Goal: Task Accomplishment & Management: Use online tool/utility

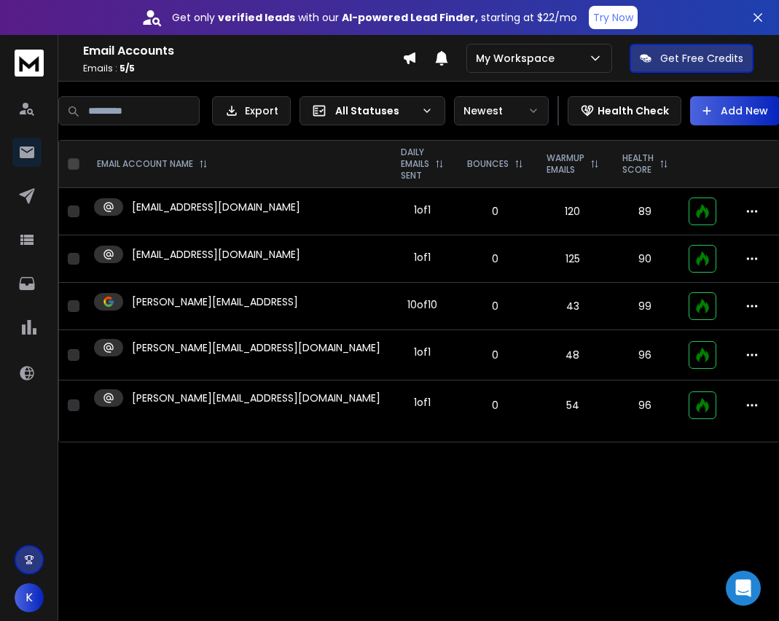
click at [445, 499] on div "Get only verified leads with our AI-powered Lead Finder, starting at $22/mo Try…" at bounding box center [389, 310] width 779 height 621
click at [459, 470] on div "Get only verified leads with our AI-powered Lead Finder, starting at $22/mo Try…" at bounding box center [389, 310] width 779 height 621
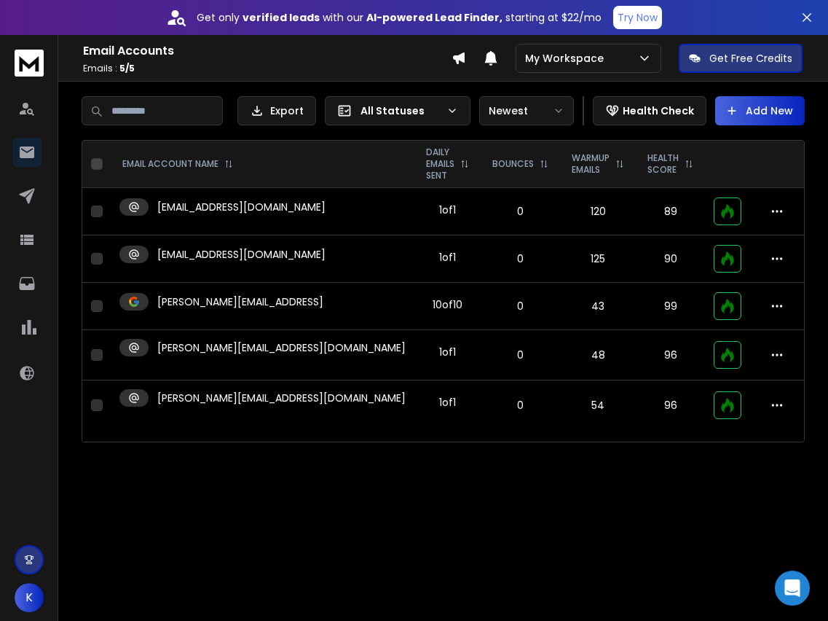
click at [532, 534] on div "Get only verified leads with our AI-powered Lead Finder, starting at $22/mo Try…" at bounding box center [414, 310] width 828 height 621
click at [244, 517] on div "Get only verified leads with our AI-powered Lead Finder, starting at $22/mo Try…" at bounding box center [414, 310] width 828 height 621
click at [36, 195] on link at bounding box center [26, 195] width 29 height 29
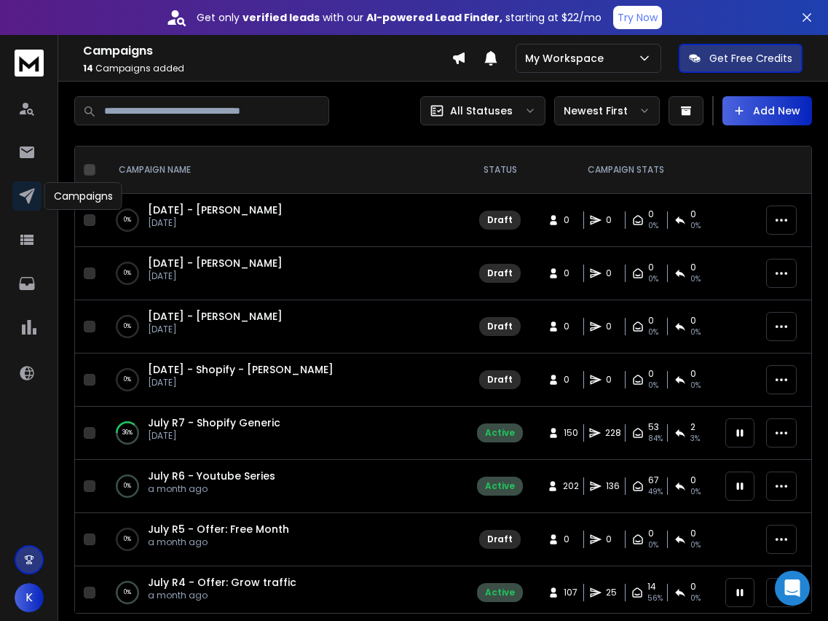
click at [199, 264] on span "[DATE] - [PERSON_NAME]" at bounding box center [215, 263] width 135 height 15
click at [778, 273] on icon "button" at bounding box center [782, 273] width 12 height 3
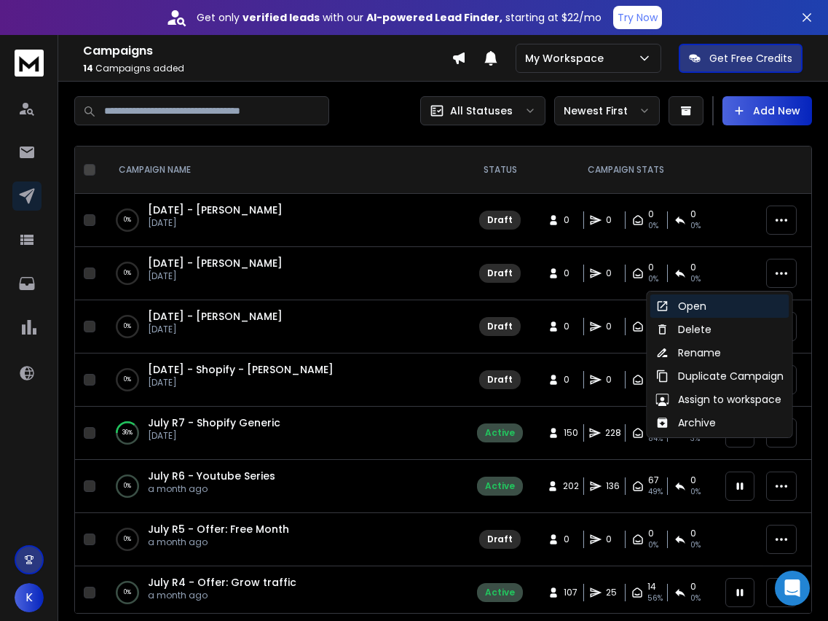
click at [778, 273] on icon "button" at bounding box center [782, 273] width 12 height 3
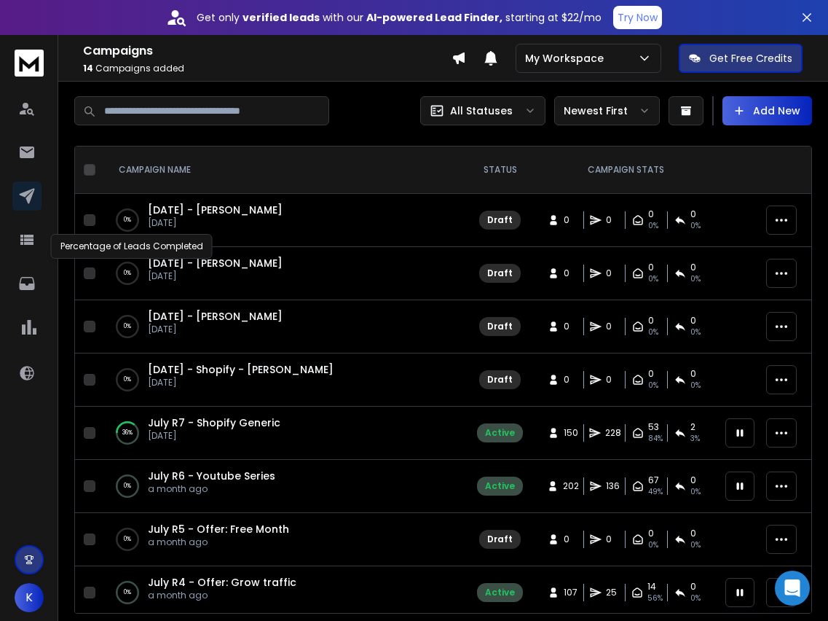
click at [161, 253] on div "Percentage of Leads Completed" at bounding box center [132, 246] width 162 height 25
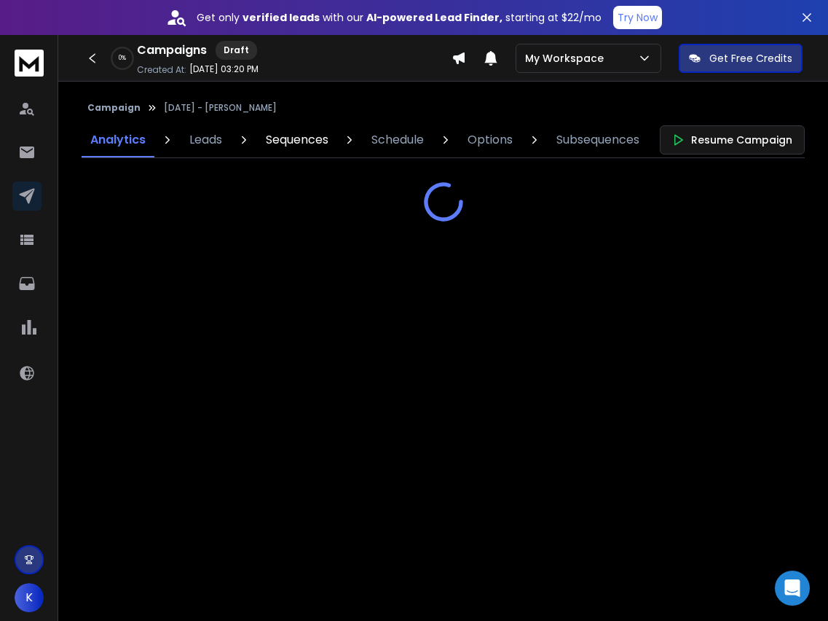
click at [292, 131] on div "Analytics Leads Sequences Schedule Options Subsequences" at bounding box center [365, 139] width 567 height 35
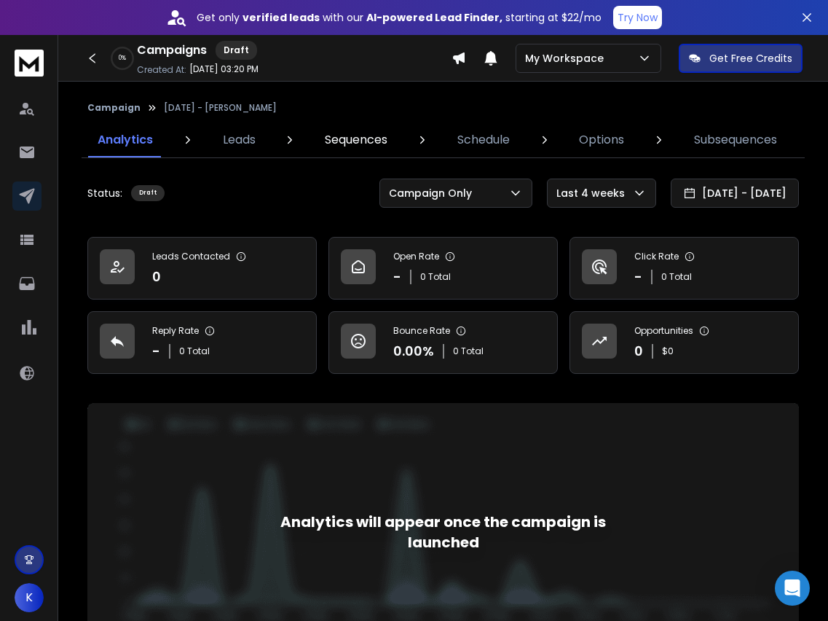
click at [390, 151] on link "Sequences" at bounding box center [356, 139] width 80 height 35
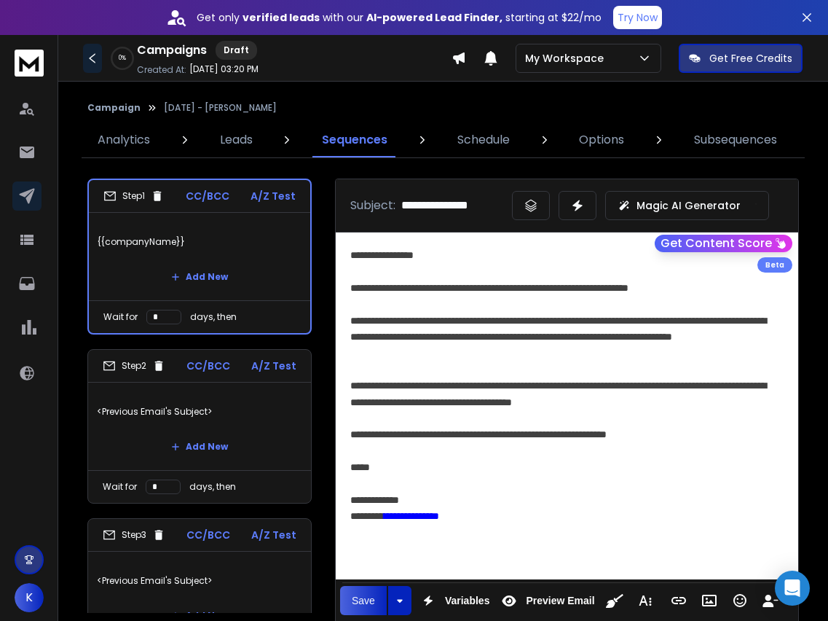
click at [94, 60] on icon at bounding box center [92, 58] width 13 height 13
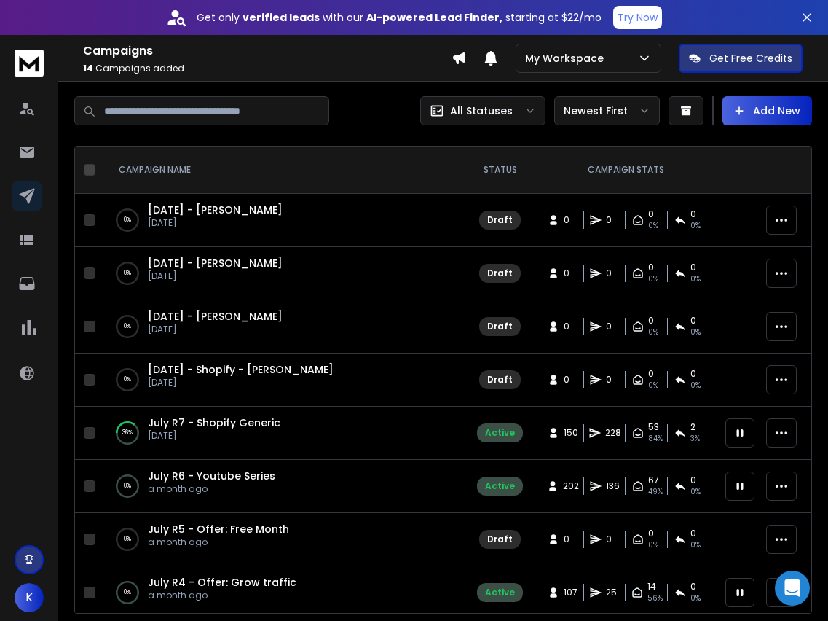
click at [761, 267] on div at bounding box center [761, 273] width 71 height 29
click at [774, 268] on icon "button" at bounding box center [781, 273] width 15 height 15
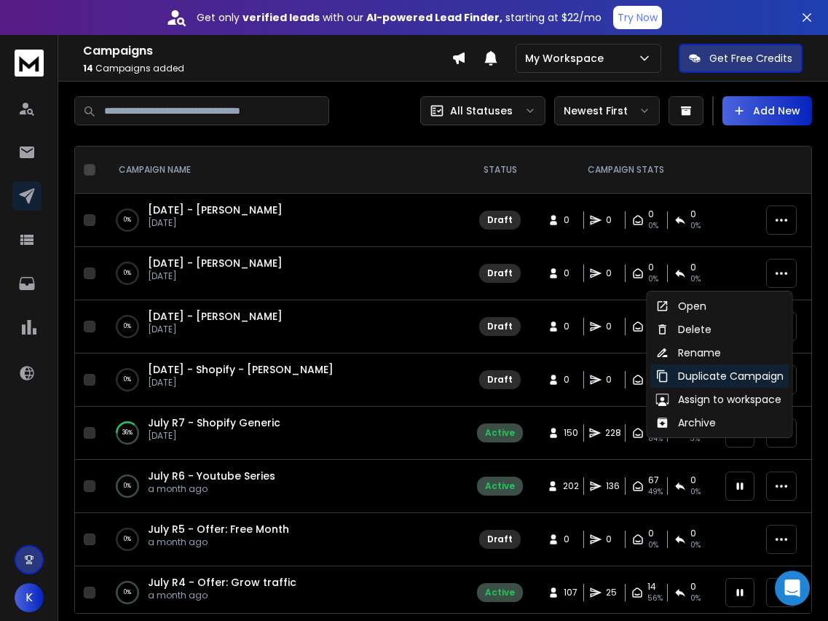
click at [725, 376] on div "Duplicate Campaign" at bounding box center [719, 376] width 127 height 15
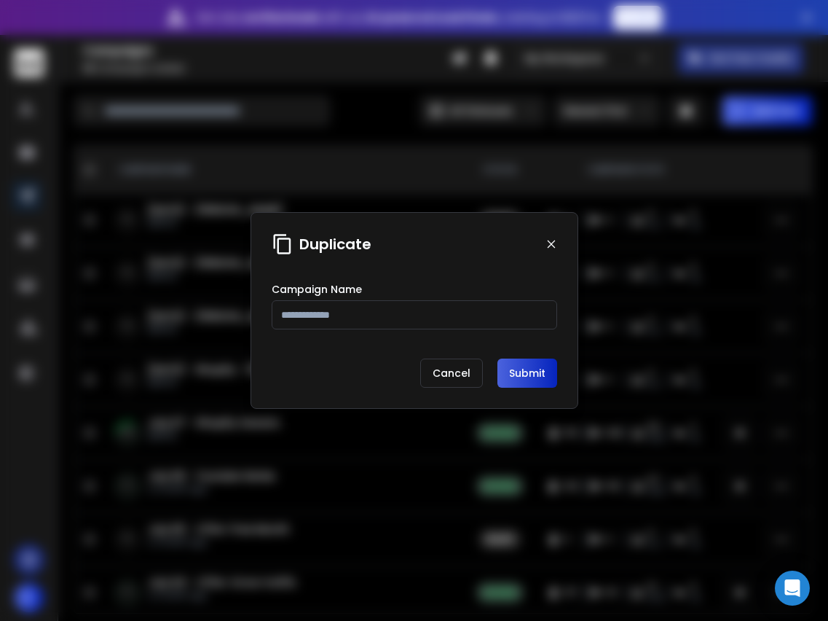
click at [382, 321] on input "text" at bounding box center [415, 314] width 286 height 29
type input "**********"
click at [543, 380] on button "Submit" at bounding box center [528, 372] width 60 height 29
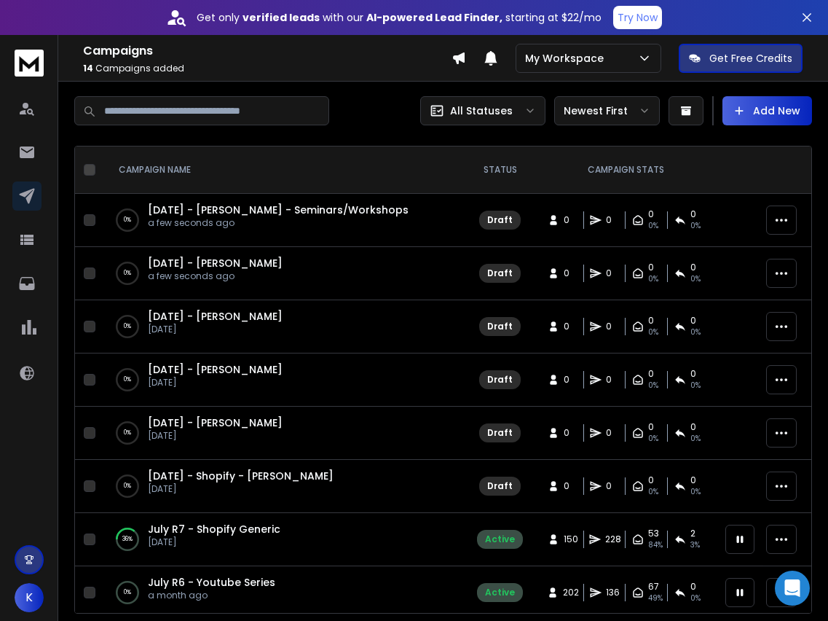
click at [280, 213] on span "[DATE] - [PERSON_NAME] - Seminars/Workshops" at bounding box center [278, 210] width 261 height 15
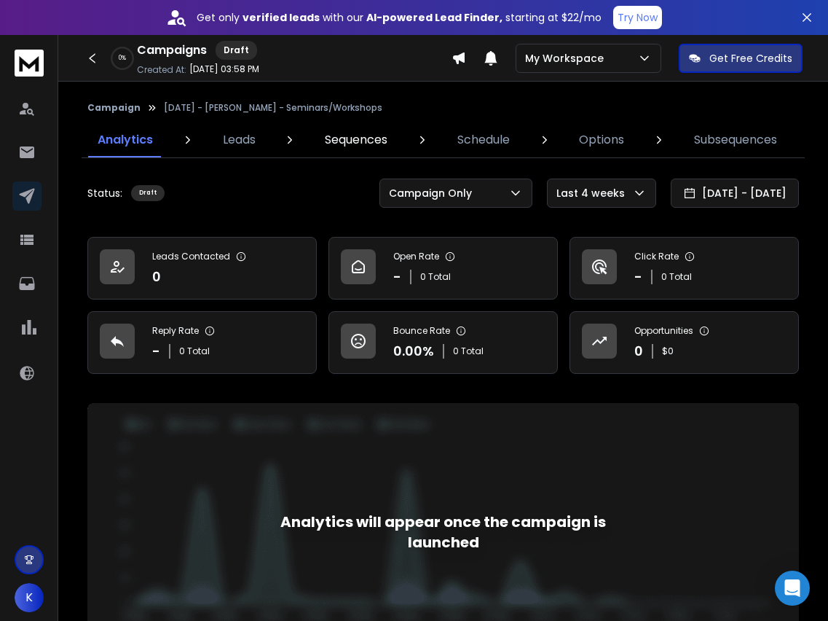
click at [360, 140] on p "Sequences" at bounding box center [356, 139] width 63 height 17
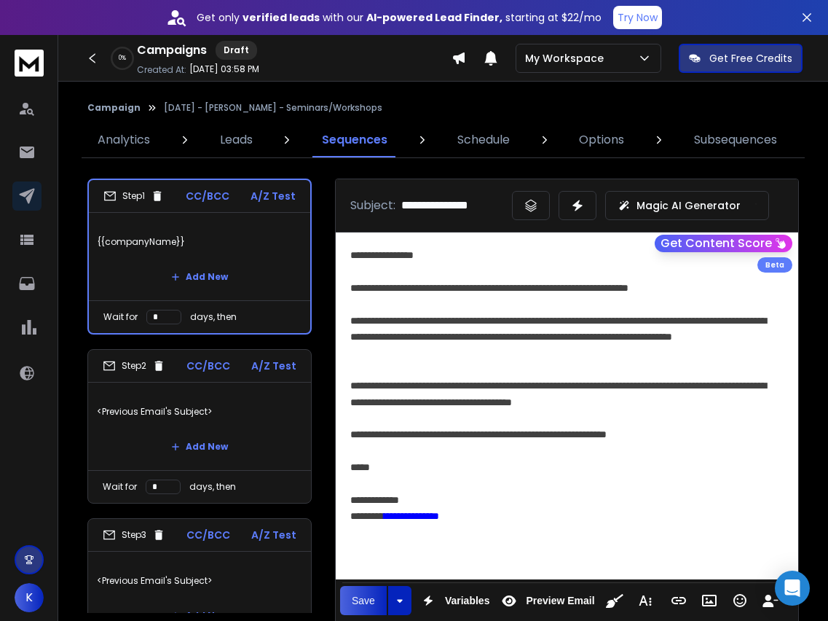
click at [466, 280] on div "**********" at bounding box center [566, 288] width 433 height 16
click at [375, 280] on div "**********" at bounding box center [566, 288] width 433 height 16
click at [506, 256] on div "**********" at bounding box center [566, 255] width 433 height 16
